Goal: Task Accomplishment & Management: Complete application form

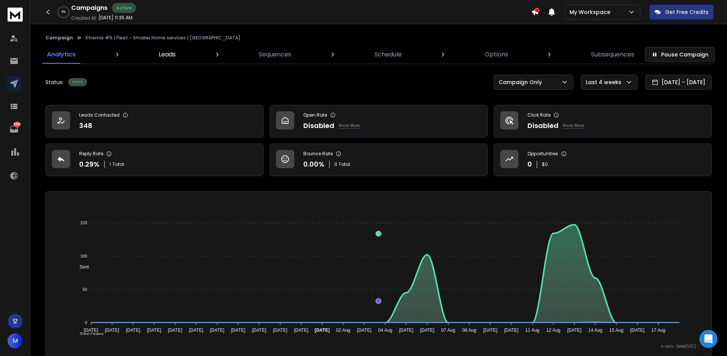
click at [170, 52] on p "Leads" at bounding box center [167, 54] width 17 height 9
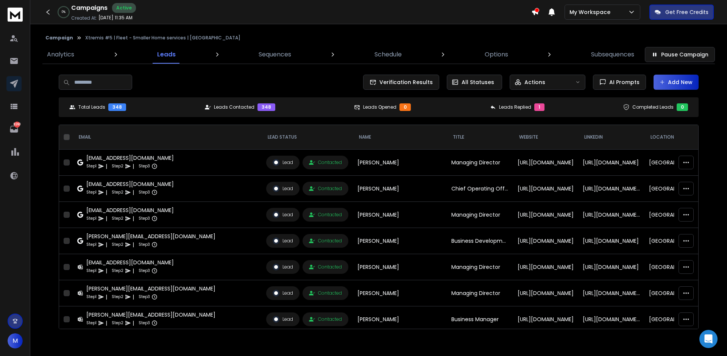
click at [684, 82] on button "Add New" at bounding box center [675, 82] width 45 height 15
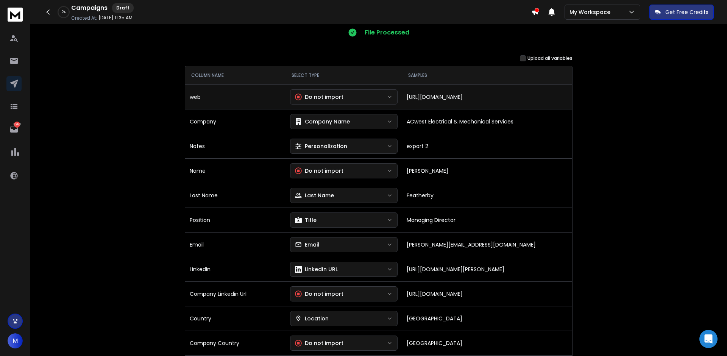
scroll to position [77, 0]
click at [381, 100] on button "Do not import" at bounding box center [343, 97] width 107 height 15
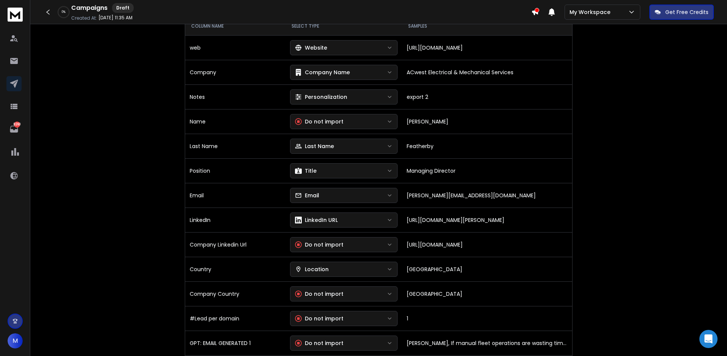
scroll to position [132, 0]
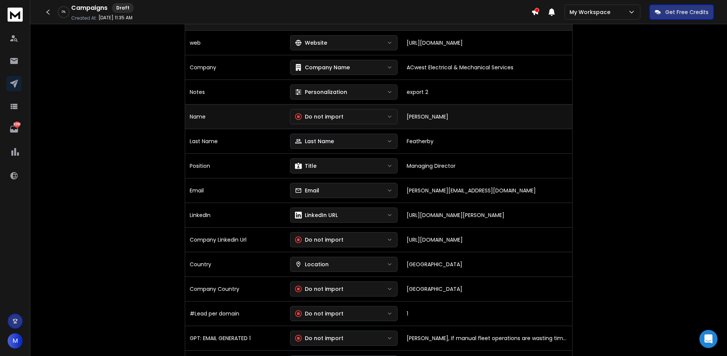
click at [374, 120] on button "Do not import" at bounding box center [343, 116] width 107 height 15
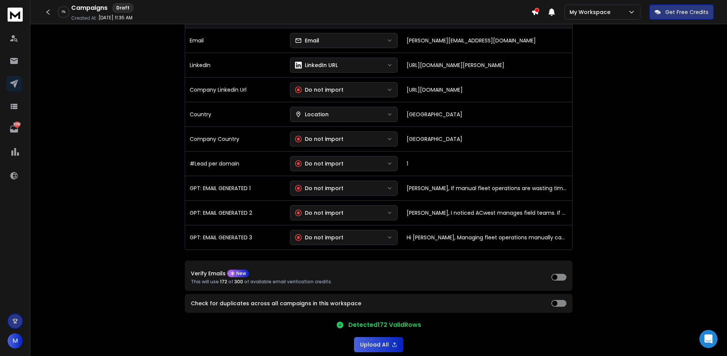
scroll to position [283, 0]
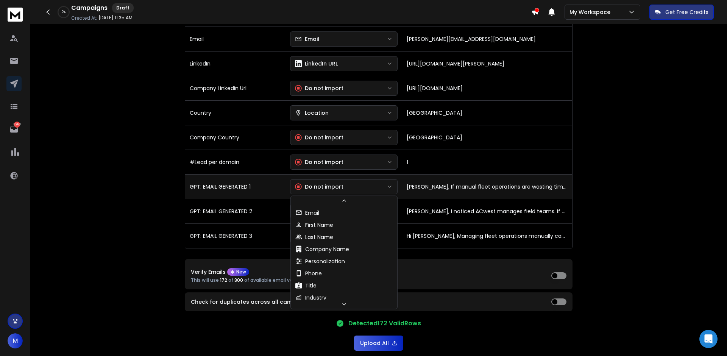
click at [372, 192] on button "Do not import" at bounding box center [343, 186] width 107 height 15
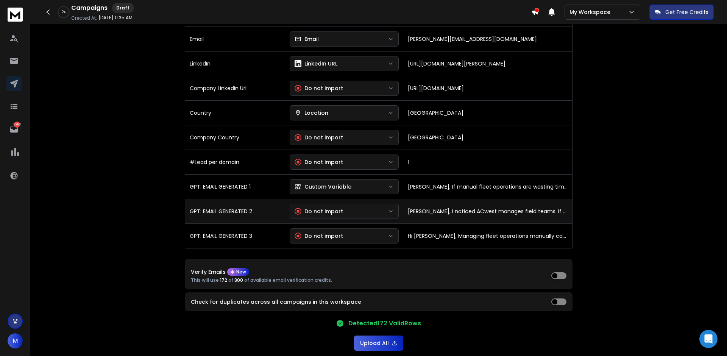
click at [392, 208] on icon "button" at bounding box center [390, 211] width 6 height 6
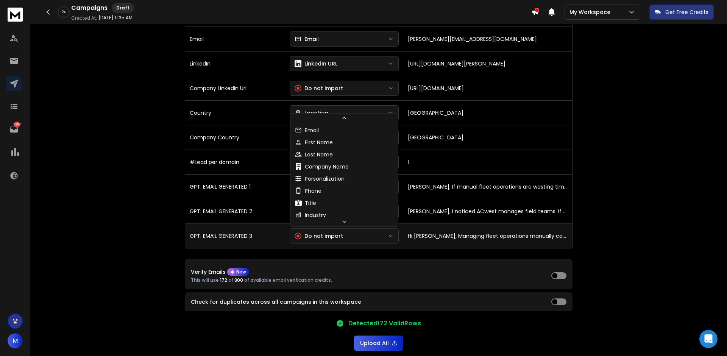
click at [384, 232] on button "Do not import" at bounding box center [343, 235] width 109 height 15
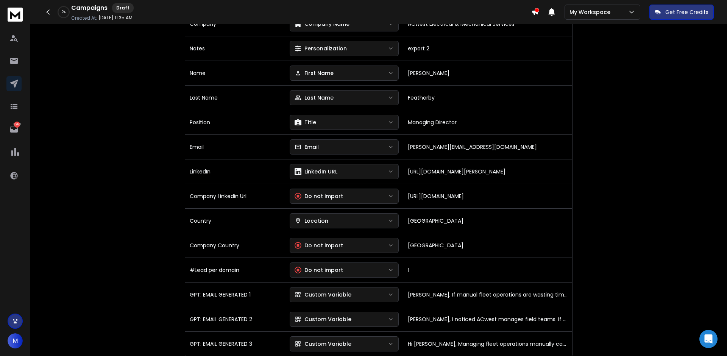
scroll to position [290, 0]
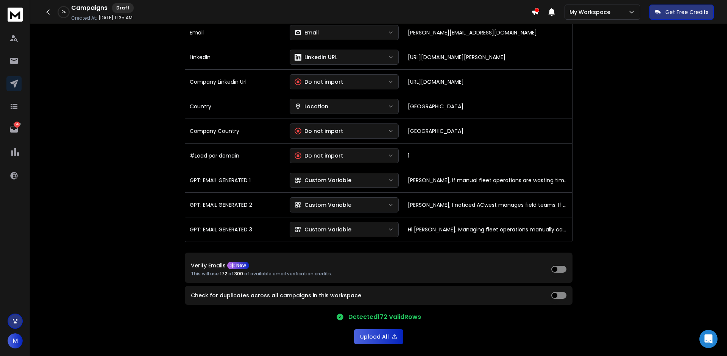
click at [392, 339] on button "Upload All" at bounding box center [378, 336] width 49 height 15
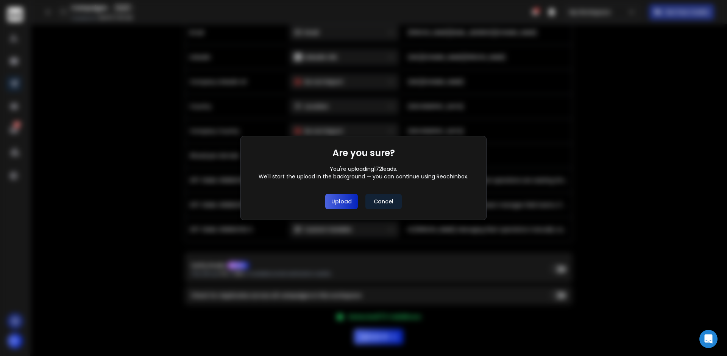
click at [343, 197] on button "Upload" at bounding box center [341, 201] width 33 height 15
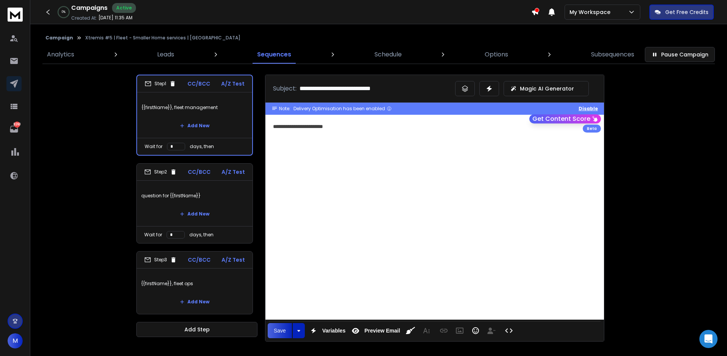
click at [220, 201] on p "question for {{firstName}}" at bounding box center [194, 195] width 107 height 21
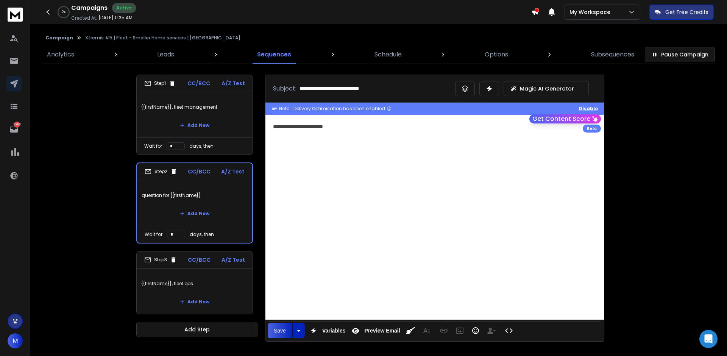
click at [191, 280] on p "{{firstName}}, fleet ops" at bounding box center [194, 283] width 107 height 21
type input "**********"
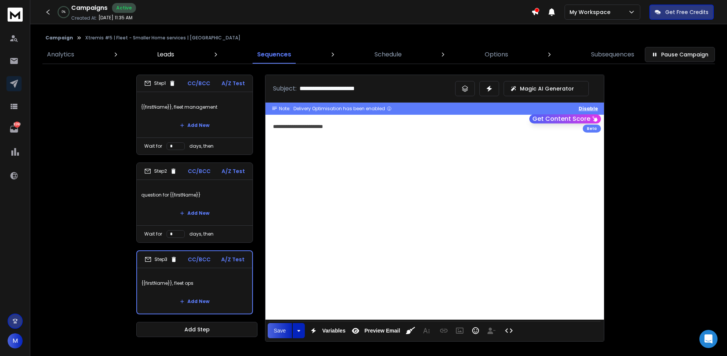
click at [165, 56] on p "Leads" at bounding box center [165, 54] width 17 height 9
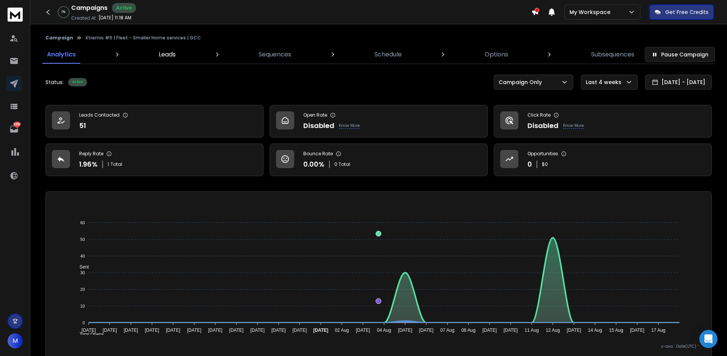
click at [171, 58] on p "Leads" at bounding box center [167, 54] width 17 height 9
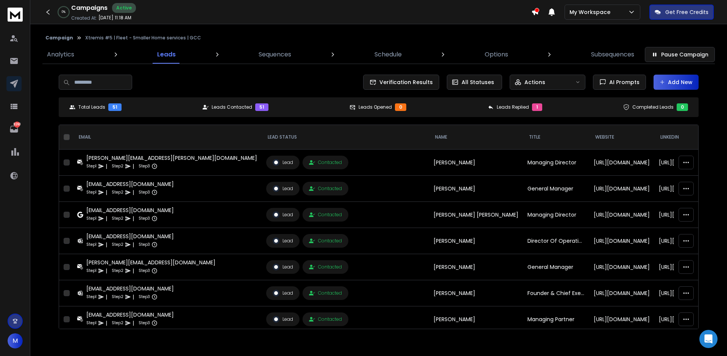
click at [668, 86] on button "Add New" at bounding box center [675, 82] width 45 height 15
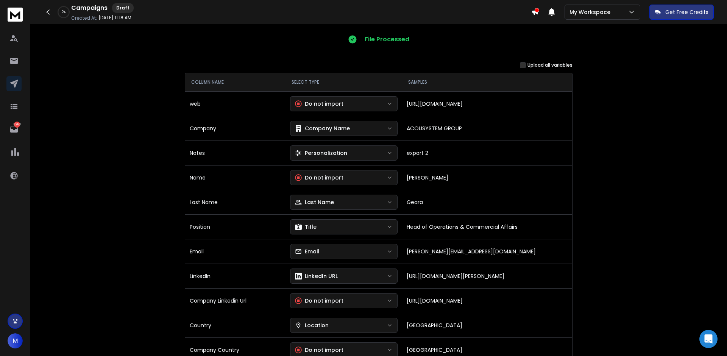
scroll to position [72, 0]
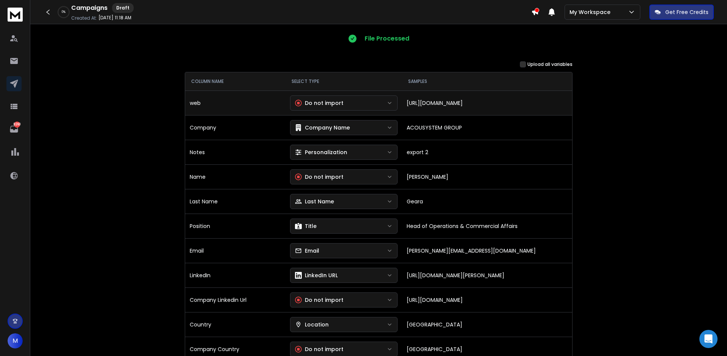
click at [365, 103] on button "Do not import" at bounding box center [343, 102] width 107 height 15
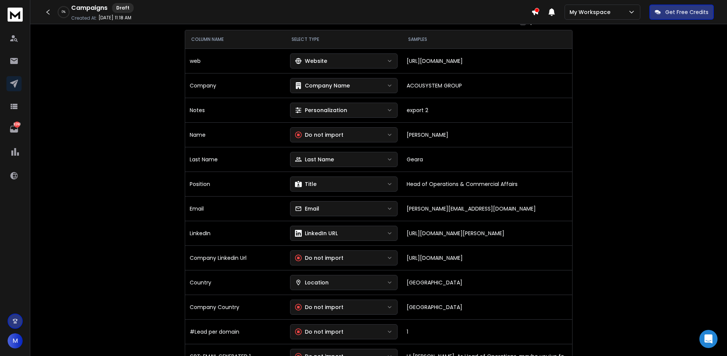
scroll to position [118, 0]
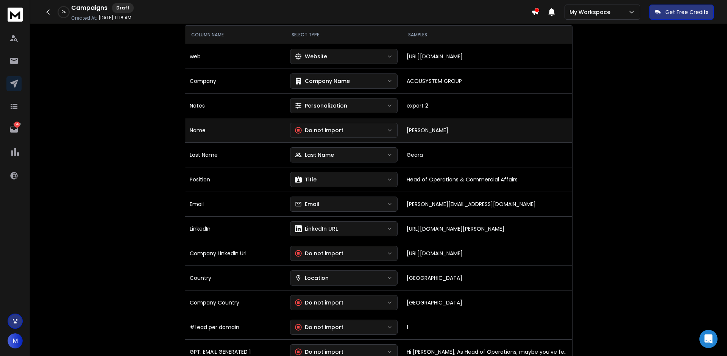
click at [360, 129] on button "Do not import" at bounding box center [343, 130] width 107 height 15
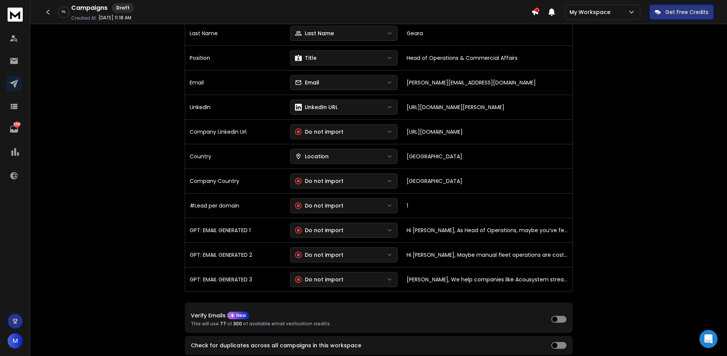
scroll to position [241, 0]
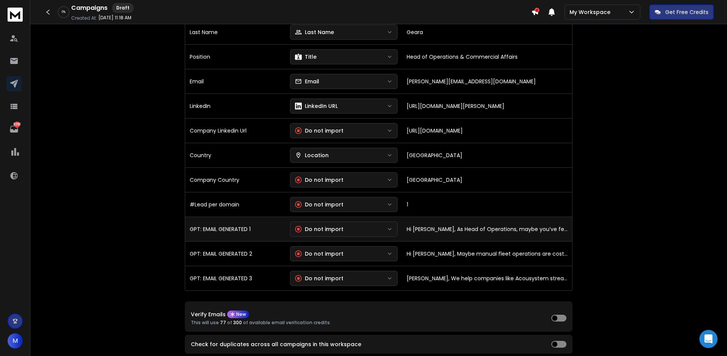
click at [323, 229] on div "Do not import" at bounding box center [319, 229] width 48 height 8
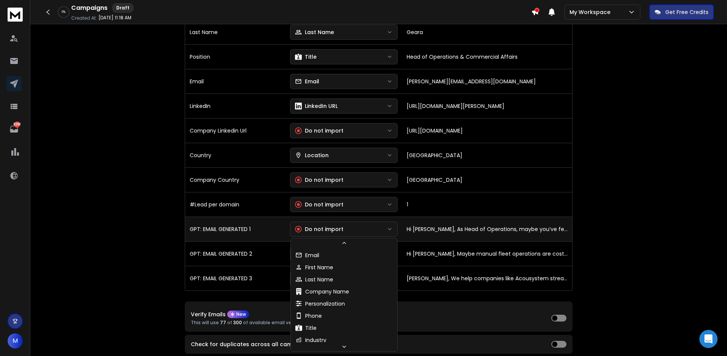
scroll to position [76, 0]
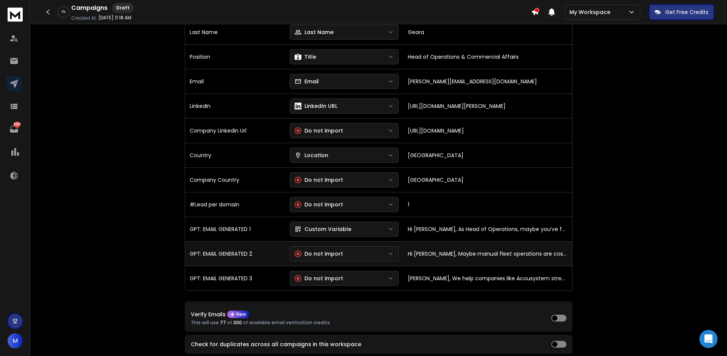
click at [351, 251] on button "Do not import" at bounding box center [343, 253] width 109 height 15
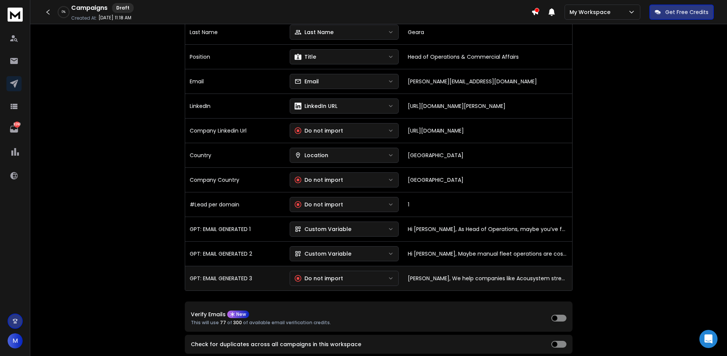
click at [358, 276] on button "Do not import" at bounding box center [343, 278] width 109 height 15
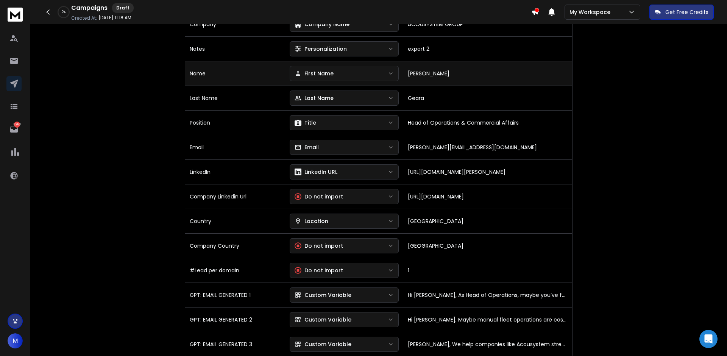
scroll to position [290, 0]
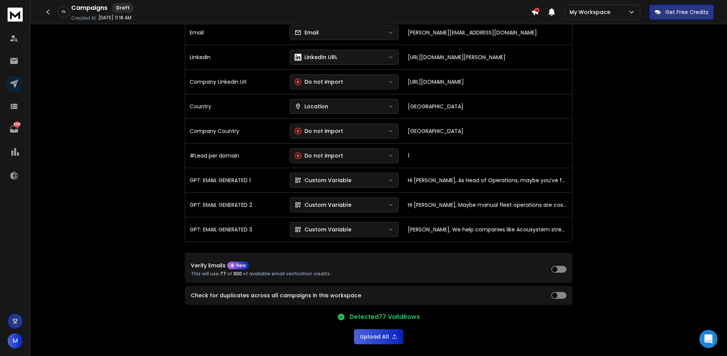
click at [386, 339] on button "Upload All" at bounding box center [378, 336] width 49 height 15
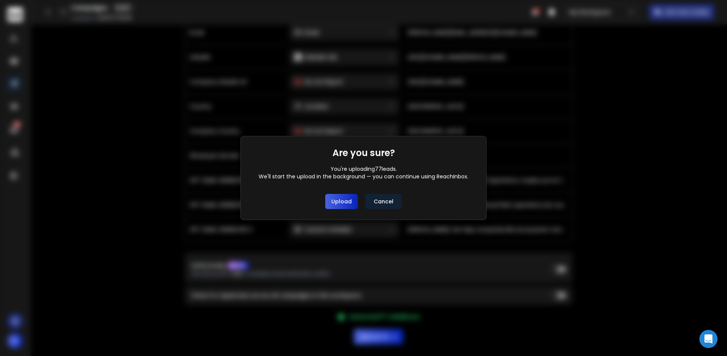
click at [342, 199] on button "Upload" at bounding box center [341, 201] width 33 height 15
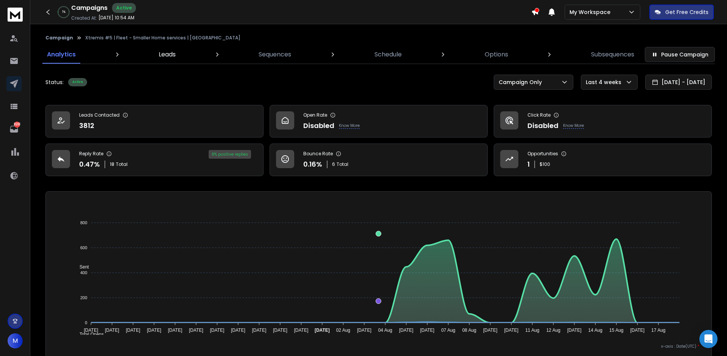
click at [173, 55] on p "Leads" at bounding box center [167, 54] width 17 height 9
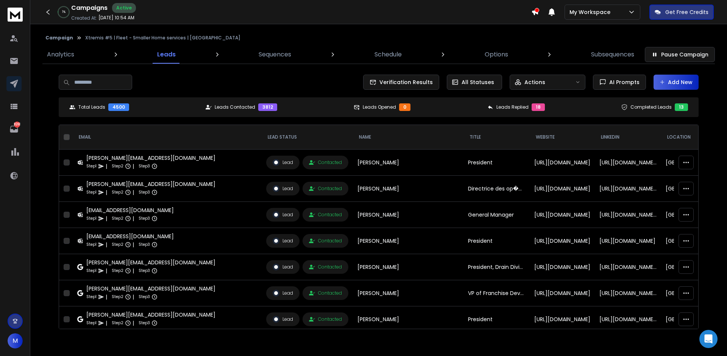
click at [671, 84] on button "Add New" at bounding box center [675, 82] width 45 height 15
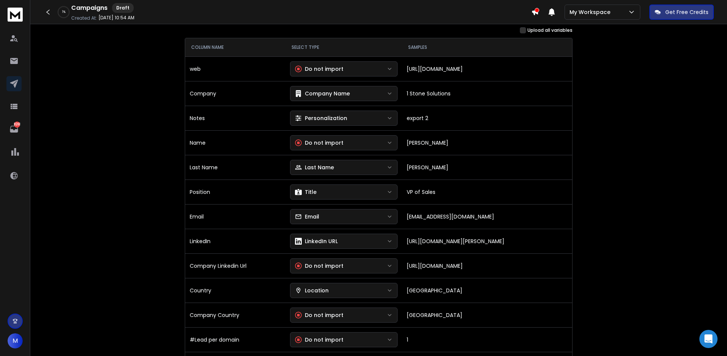
scroll to position [109, 0]
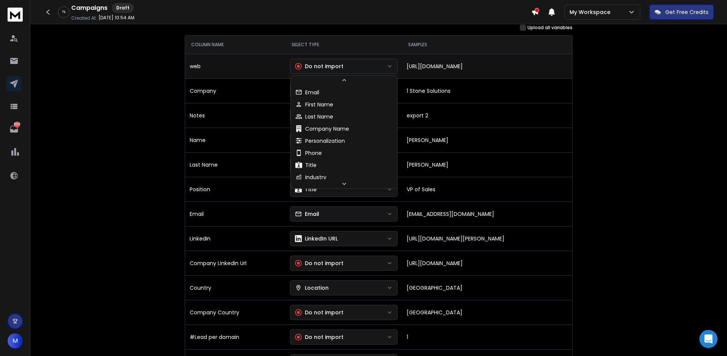
click at [389, 67] on icon "button" at bounding box center [389, 66] width 6 height 6
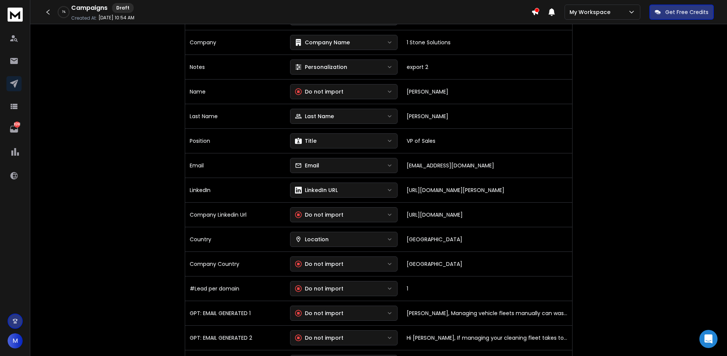
scroll to position [157, 0]
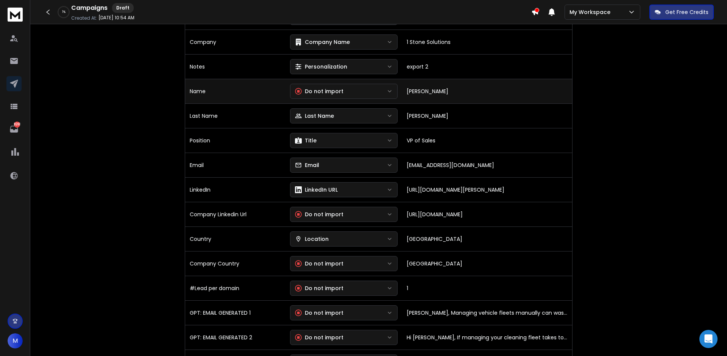
click at [374, 85] on button "Do not import" at bounding box center [343, 91] width 107 height 15
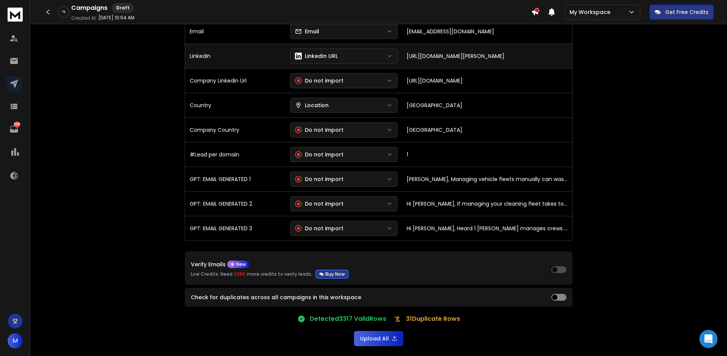
scroll to position [293, 0]
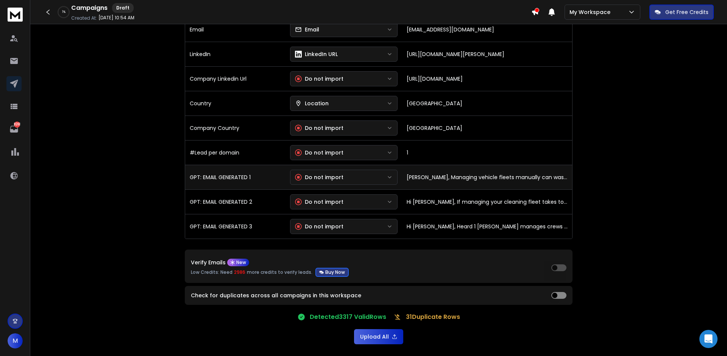
click at [329, 177] on div "Do not import" at bounding box center [319, 177] width 48 height 8
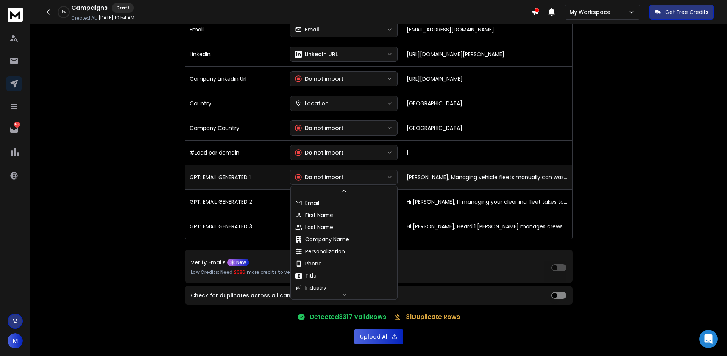
scroll to position [76, 0]
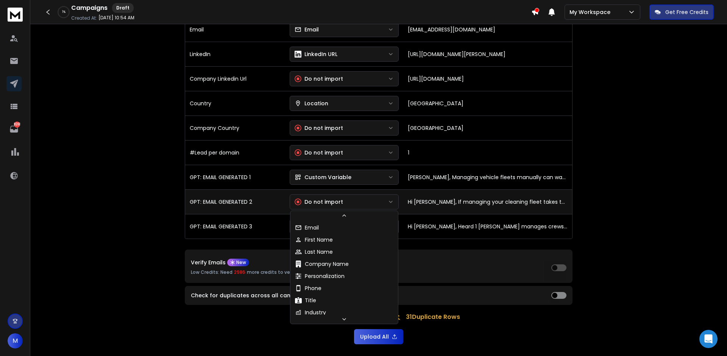
click at [351, 198] on button "Do not import" at bounding box center [343, 201] width 109 height 15
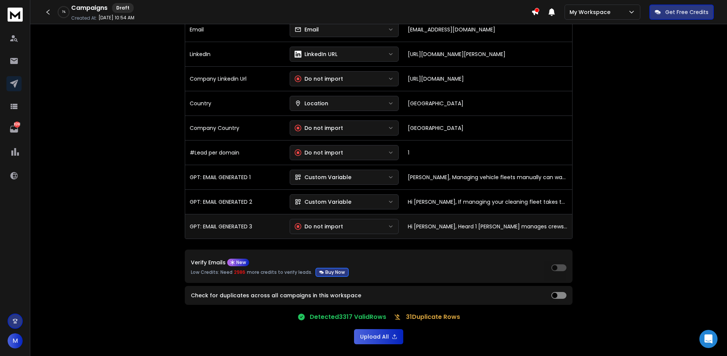
click at [354, 226] on button "Do not import" at bounding box center [343, 226] width 109 height 15
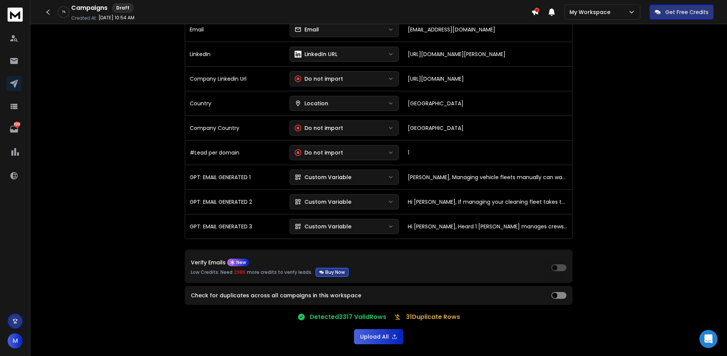
click at [451, 248] on div "Verify Emails New Low Credits: Need 2986 more credits to verify leads. Buy Now …" at bounding box center [378, 275] width 387 height 58
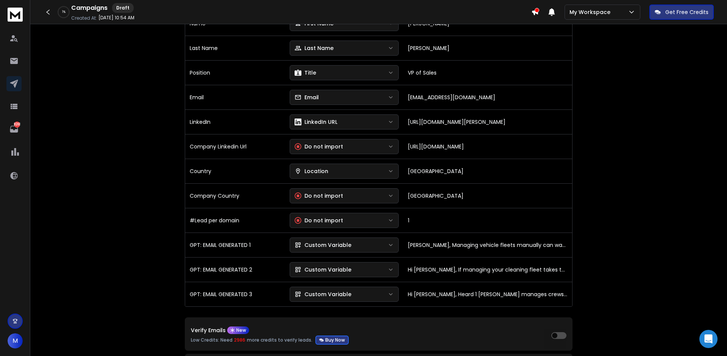
scroll to position [293, 0]
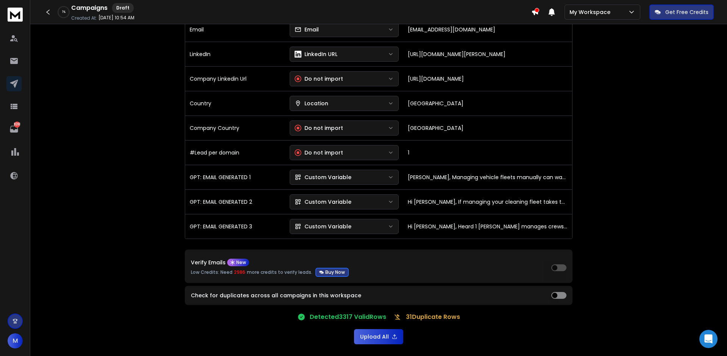
click at [398, 335] on button "Upload All" at bounding box center [378, 336] width 49 height 15
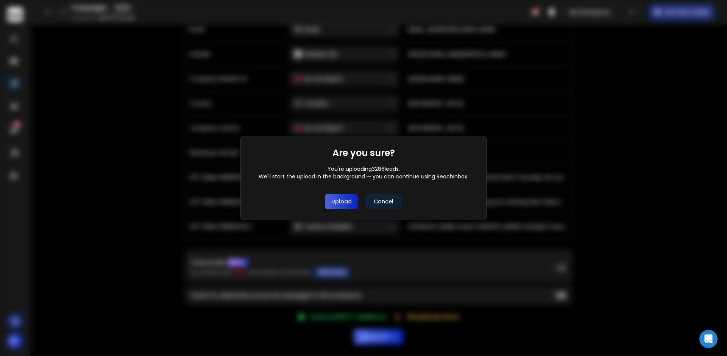
click at [339, 203] on button "Upload" at bounding box center [341, 201] width 33 height 15
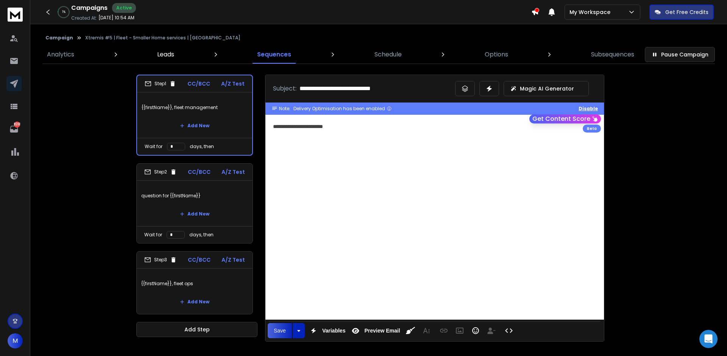
click at [162, 51] on p "Leads" at bounding box center [165, 54] width 17 height 9
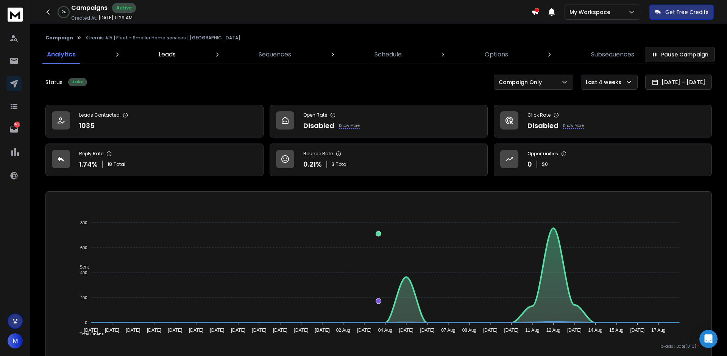
click at [171, 56] on p "Leads" at bounding box center [167, 54] width 17 height 9
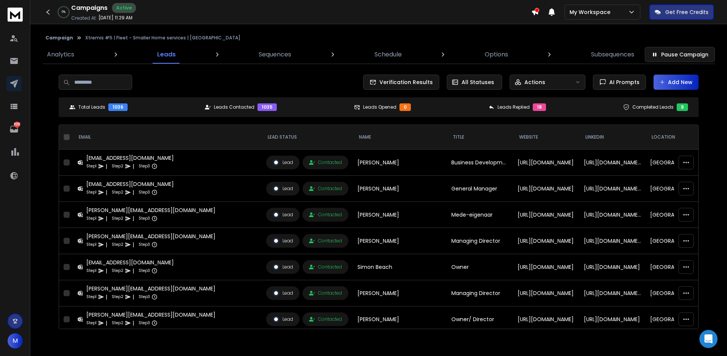
click at [675, 79] on button "Add New" at bounding box center [675, 82] width 45 height 15
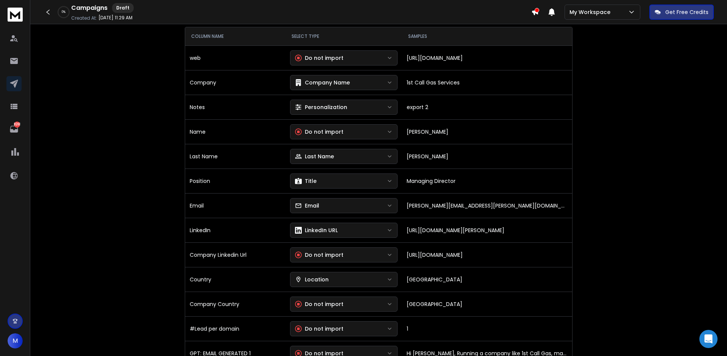
scroll to position [118, 0]
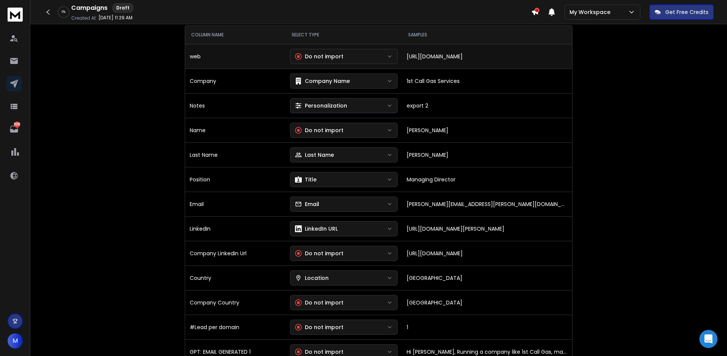
click at [364, 53] on button "Do not import" at bounding box center [343, 56] width 107 height 15
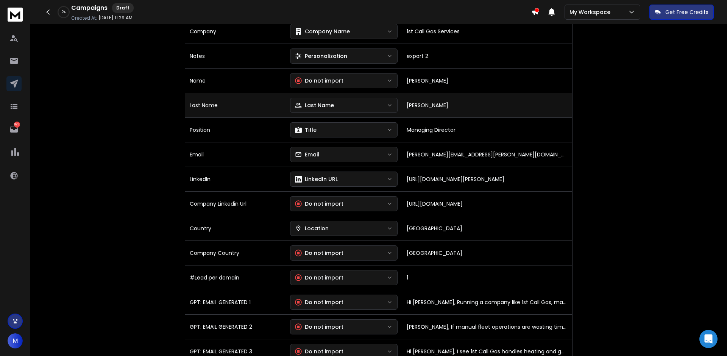
scroll to position [187, 0]
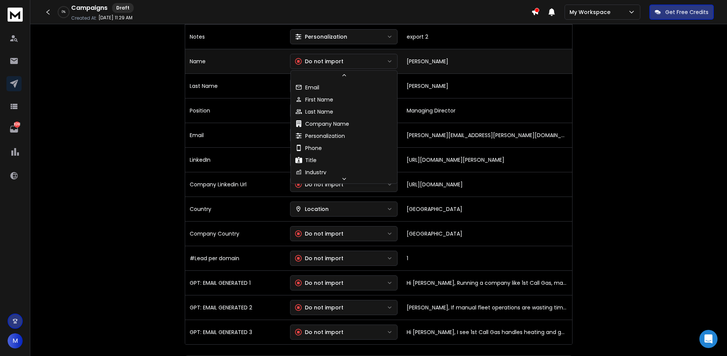
click at [338, 55] on button "Do not import" at bounding box center [343, 61] width 107 height 15
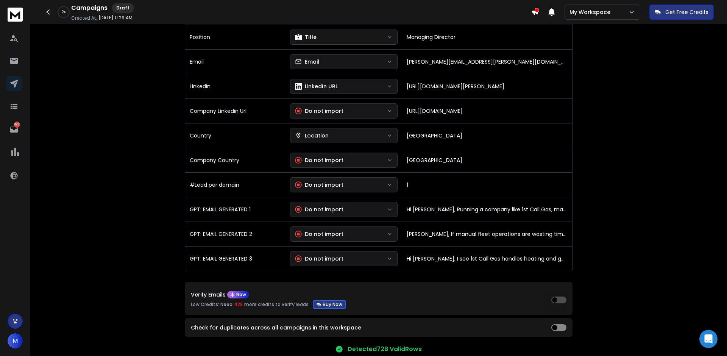
scroll to position [265, 0]
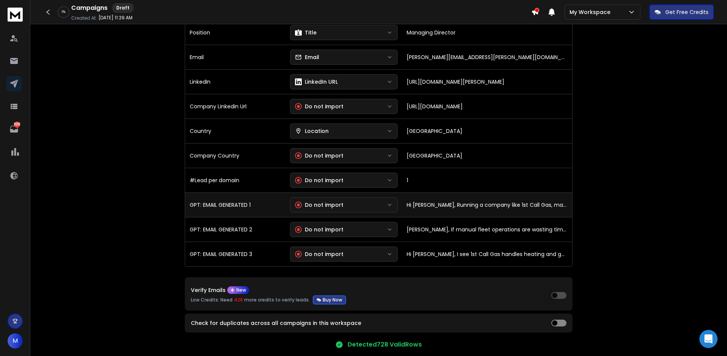
click at [317, 197] on button "Do not import" at bounding box center [343, 204] width 107 height 15
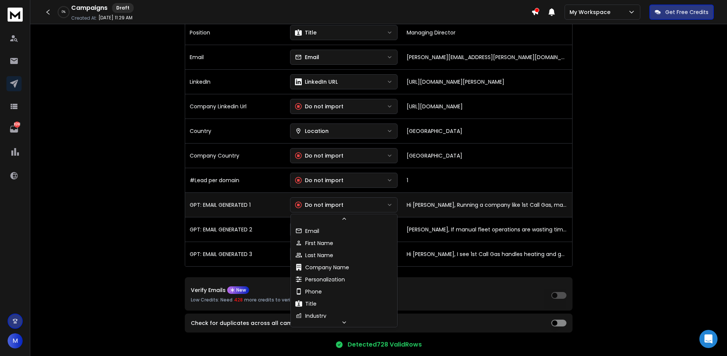
scroll to position [76, 0]
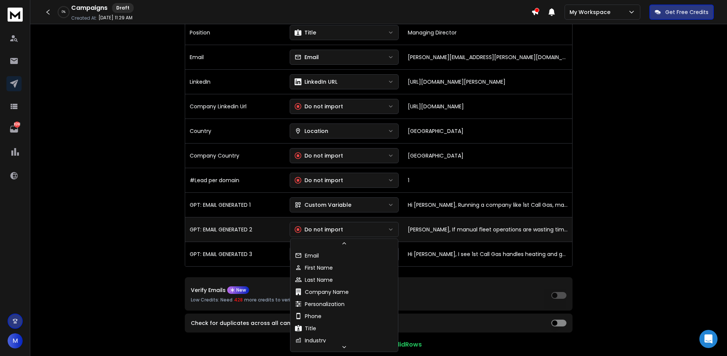
click at [349, 223] on button "Do not import" at bounding box center [343, 229] width 109 height 15
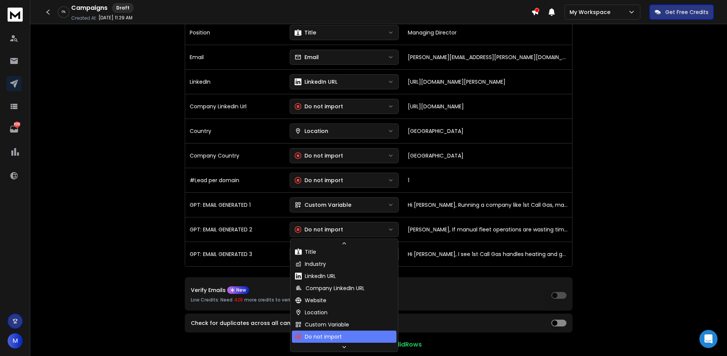
drag, startPoint x: 318, startPoint y: 327, endPoint x: 329, endPoint y: 327, distance: 11.0
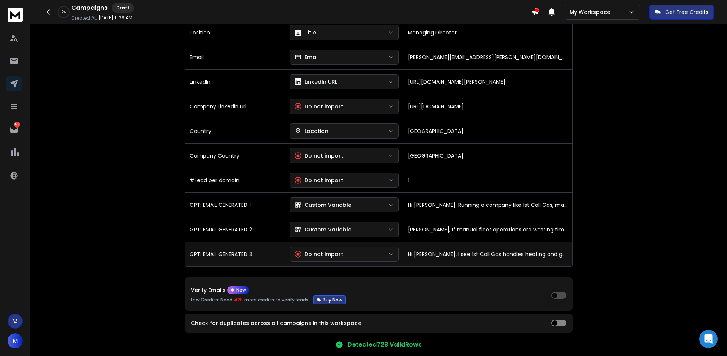
click at [374, 249] on button "Do not import" at bounding box center [343, 253] width 109 height 15
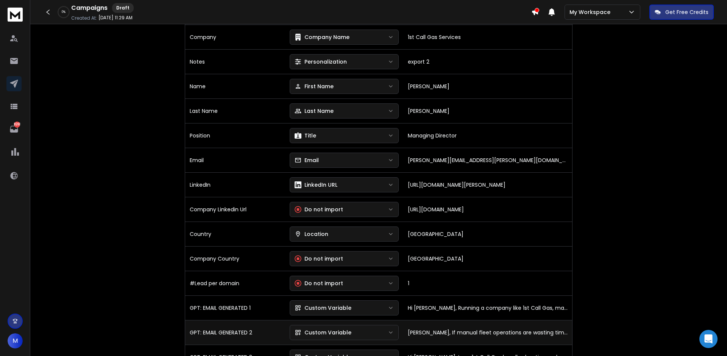
scroll to position [293, 0]
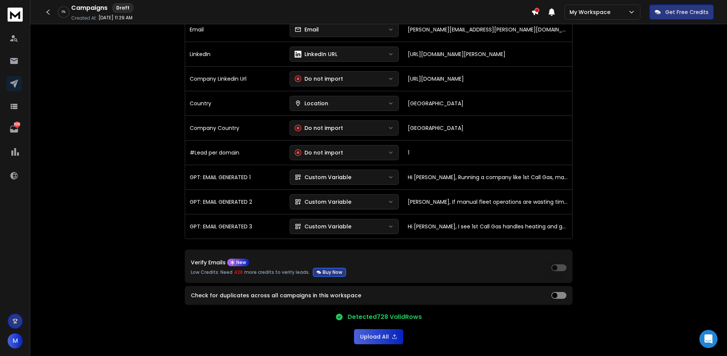
click at [392, 338] on icon at bounding box center [394, 336] width 5 height 5
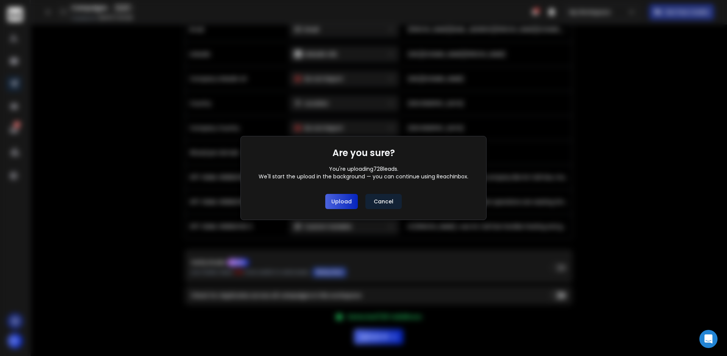
click at [349, 199] on button "Upload" at bounding box center [341, 201] width 33 height 15
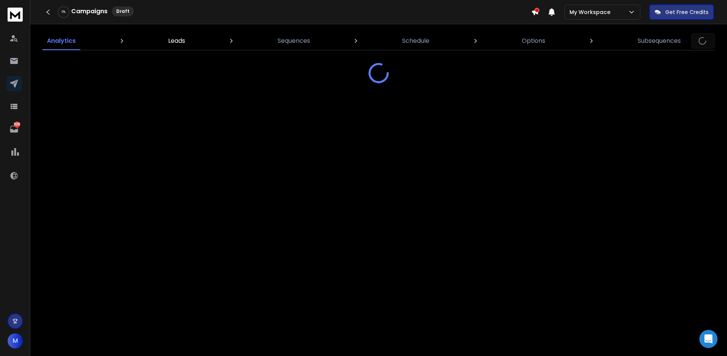
click at [177, 42] on p "Leads" at bounding box center [176, 40] width 17 height 9
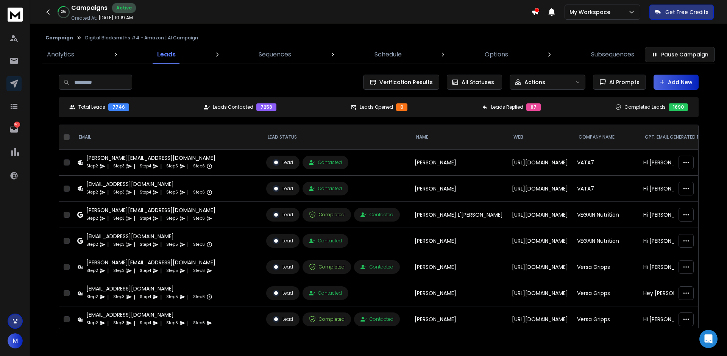
click at [675, 80] on button "Add New" at bounding box center [675, 82] width 45 height 15
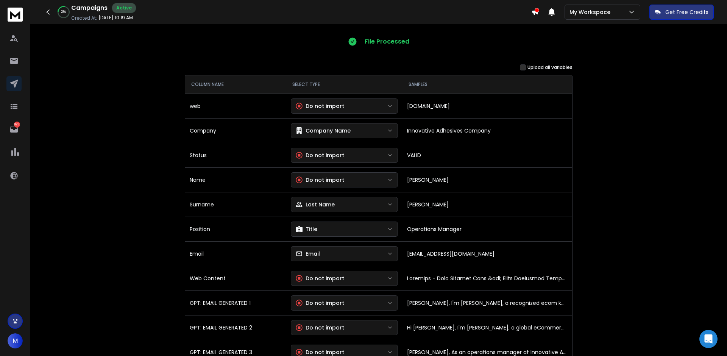
scroll to position [69, 0]
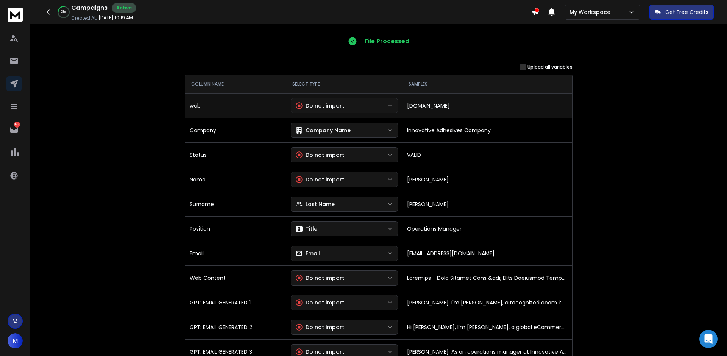
click at [375, 101] on button "Do not import" at bounding box center [344, 105] width 107 height 15
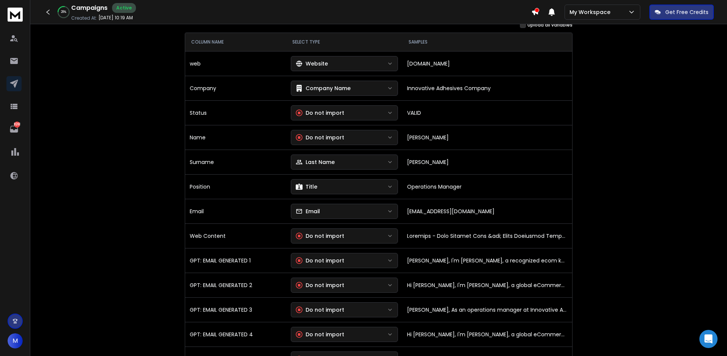
scroll to position [112, 0]
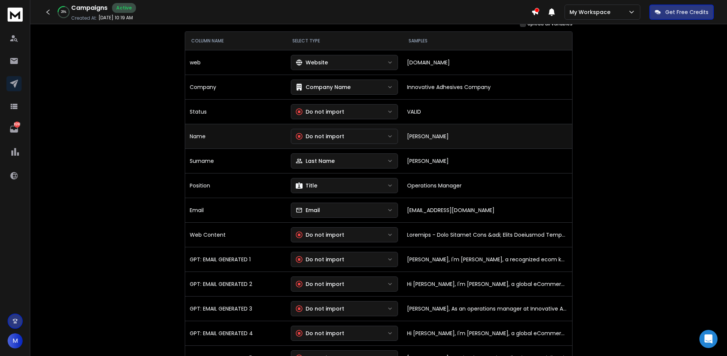
click at [347, 132] on button "Do not import" at bounding box center [344, 136] width 107 height 15
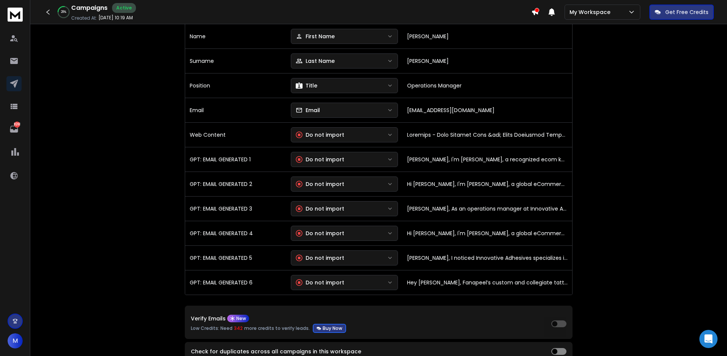
scroll to position [213, 0]
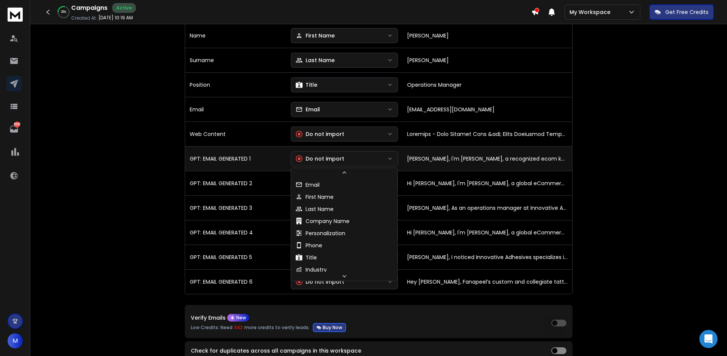
click at [325, 158] on div "Do not import" at bounding box center [320, 159] width 48 height 8
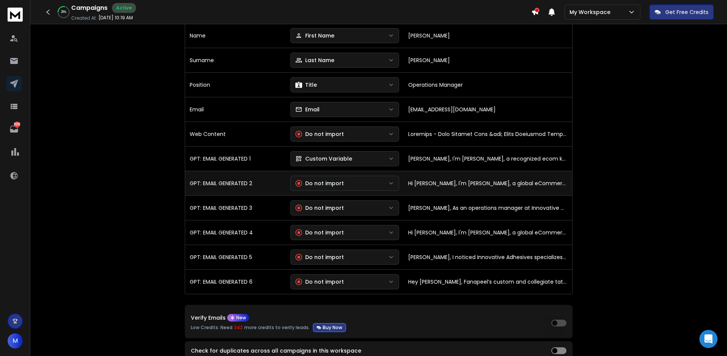
click at [316, 181] on div "Do not import" at bounding box center [319, 183] width 48 height 8
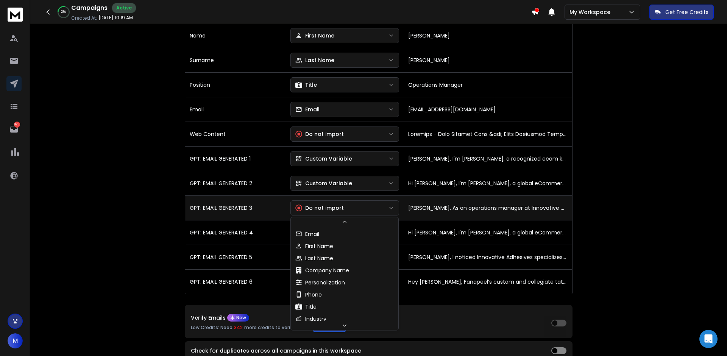
click at [386, 212] on button "Do not import" at bounding box center [344, 207] width 109 height 15
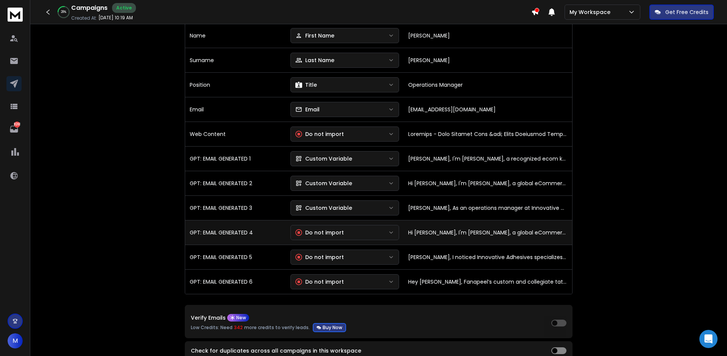
click at [316, 227] on button "Do not import" at bounding box center [344, 232] width 109 height 15
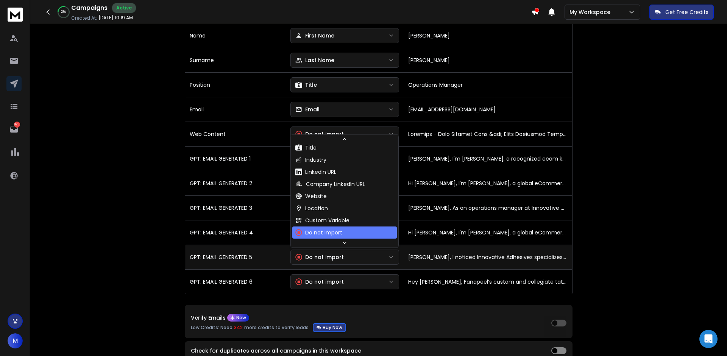
click at [359, 261] on button "Do not import" at bounding box center [344, 256] width 109 height 15
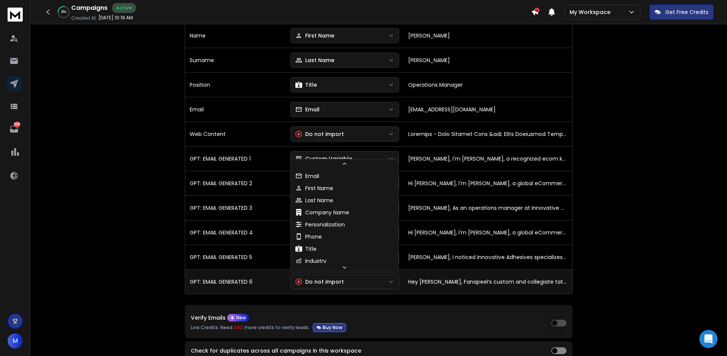
click at [391, 278] on icon "button" at bounding box center [391, 281] width 6 height 6
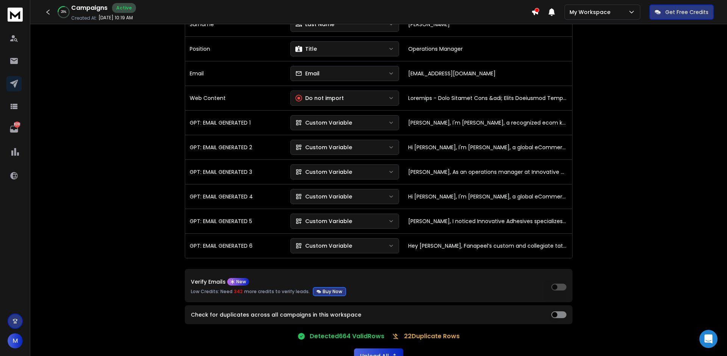
scroll to position [268, 0]
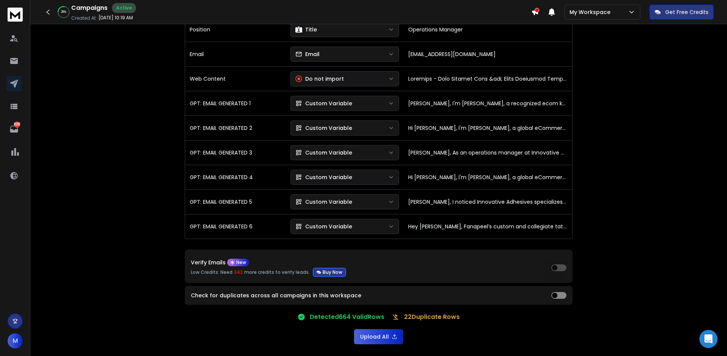
click at [389, 334] on button "Upload All" at bounding box center [378, 336] width 49 height 15
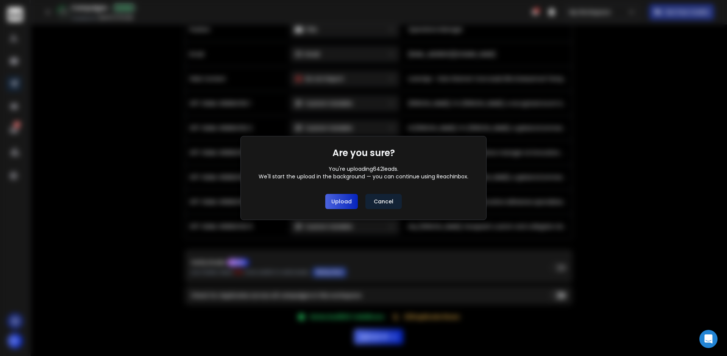
click at [350, 199] on button "Upload" at bounding box center [341, 201] width 33 height 15
